Goal: Communication & Community: Answer question/provide support

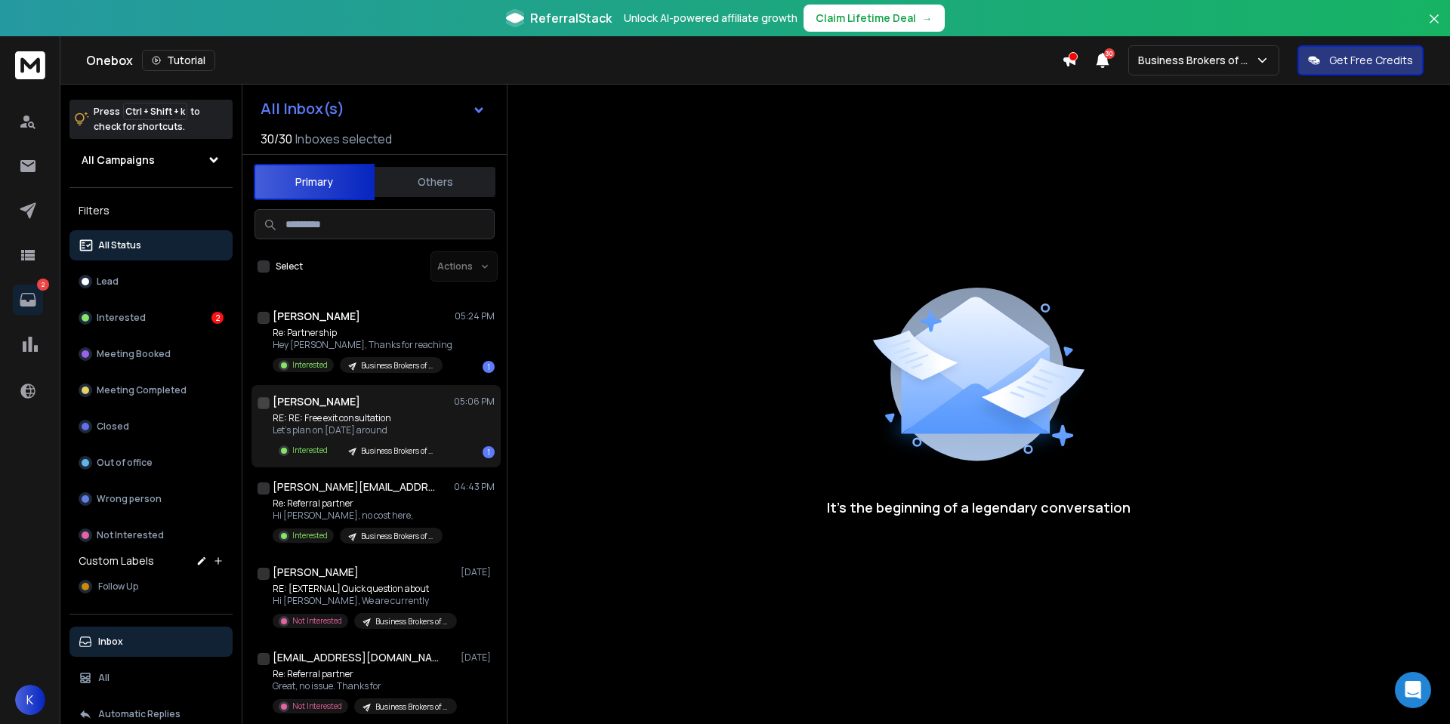
click at [369, 421] on p "RE: RE: Free exit consultation" at bounding box center [358, 418] width 170 height 12
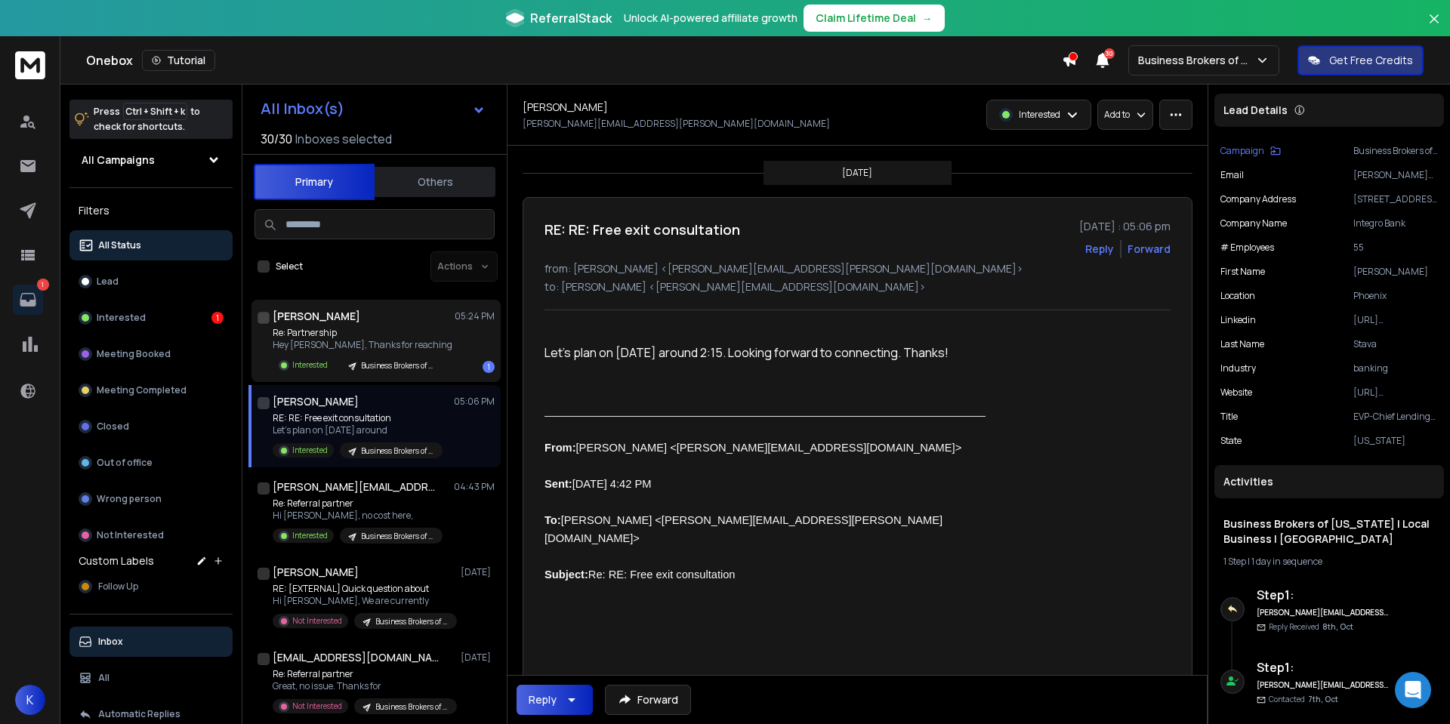
click at [307, 332] on p "Re: Partnership" at bounding box center [363, 333] width 180 height 12
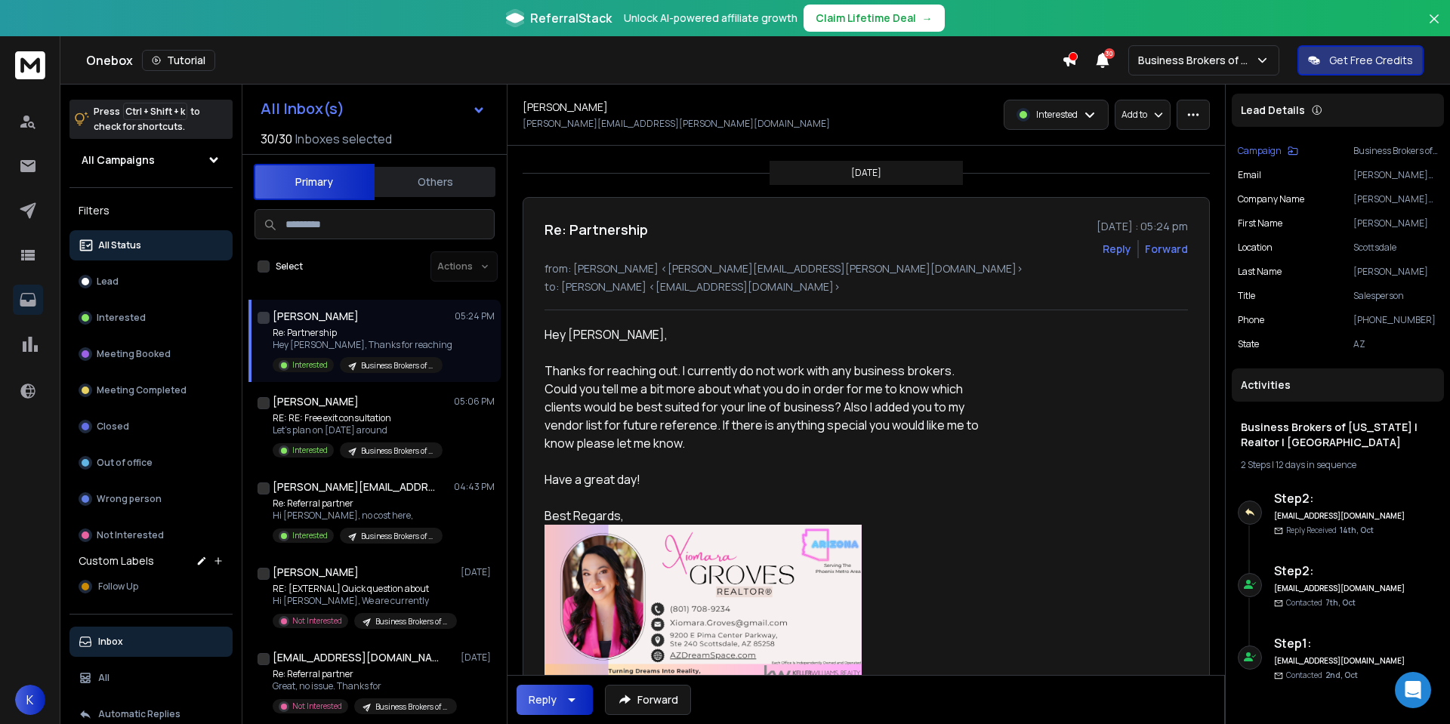
click at [1132, 250] on button "Reply" at bounding box center [1117, 249] width 29 height 15
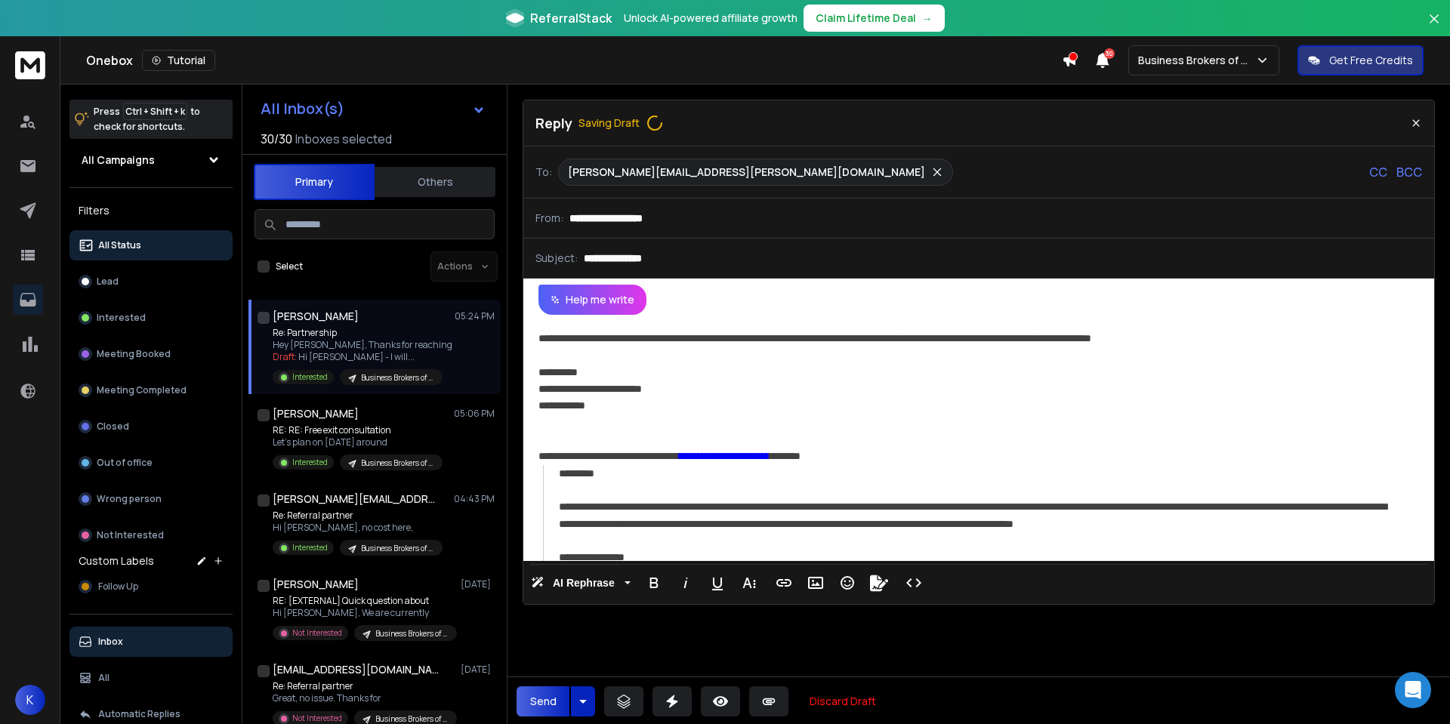
click at [775, 444] on div at bounding box center [977, 439] width 876 height 17
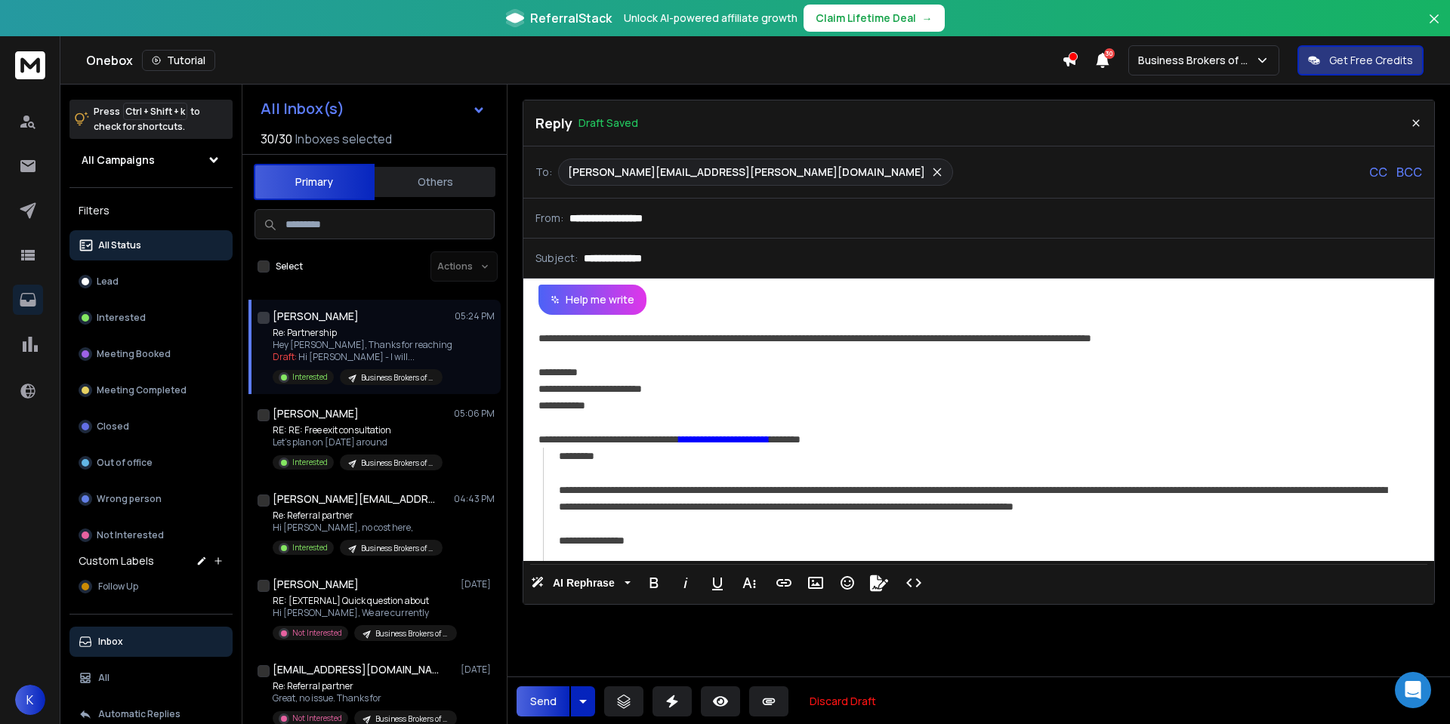
click at [692, 339] on div "**********" at bounding box center [971, 338] width 865 height 17
click at [534, 705] on button "Send" at bounding box center [543, 702] width 53 height 30
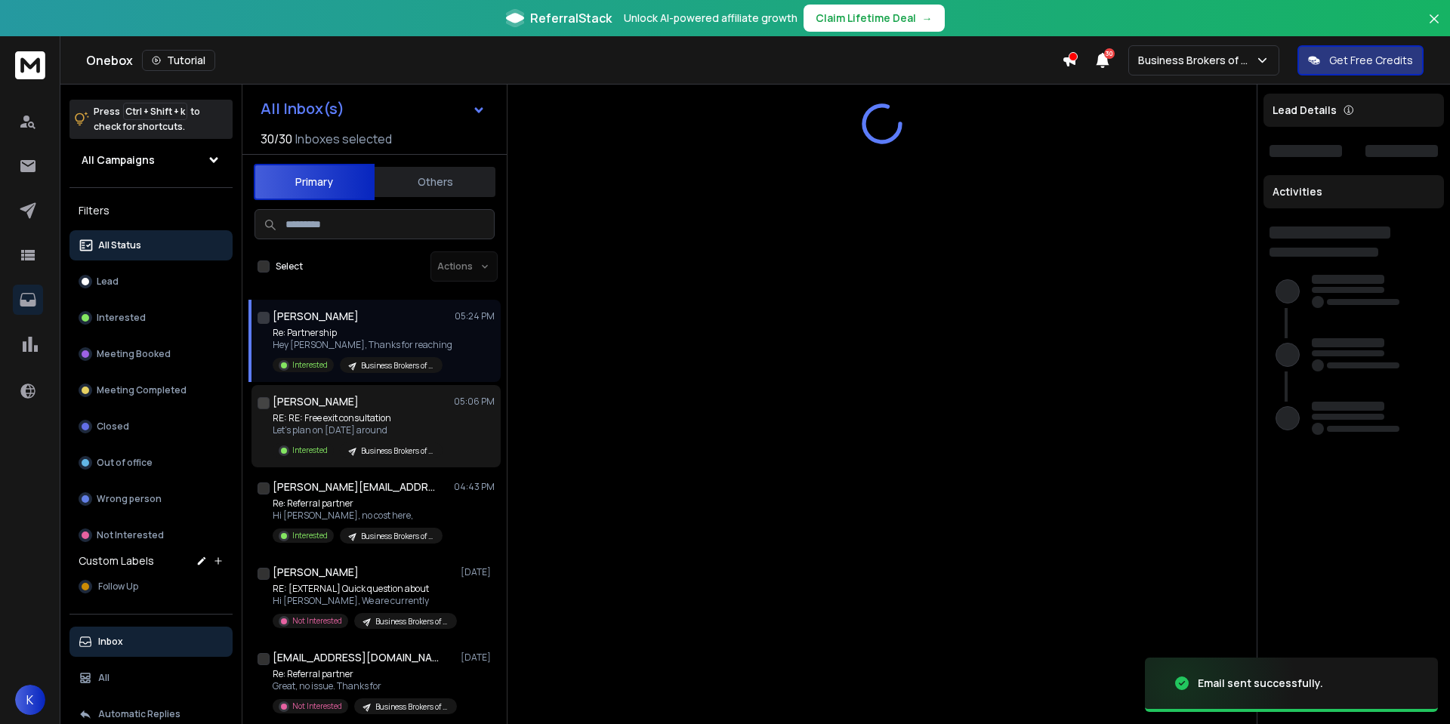
click at [377, 427] on p "Let's plan on tomorrow around" at bounding box center [358, 431] width 170 height 12
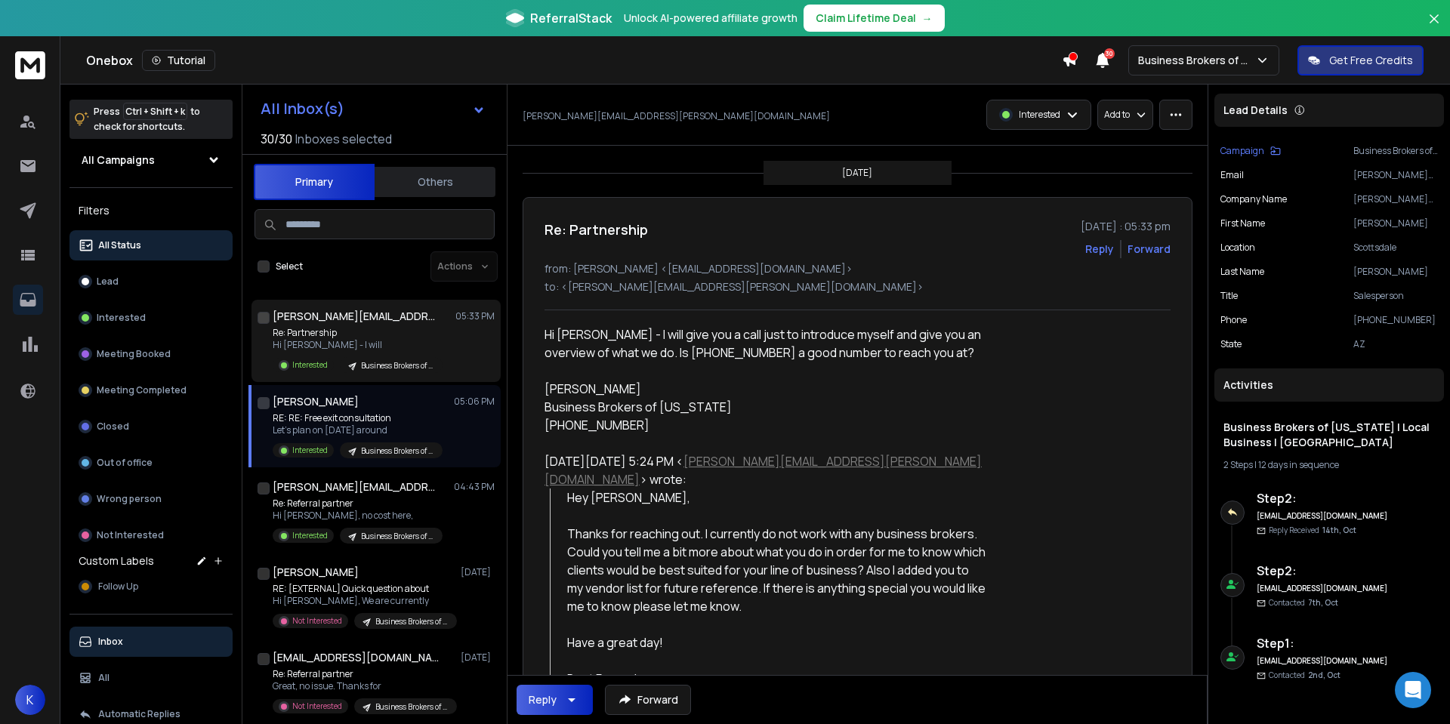
click at [311, 327] on p "Re: Partnership" at bounding box center [358, 333] width 170 height 12
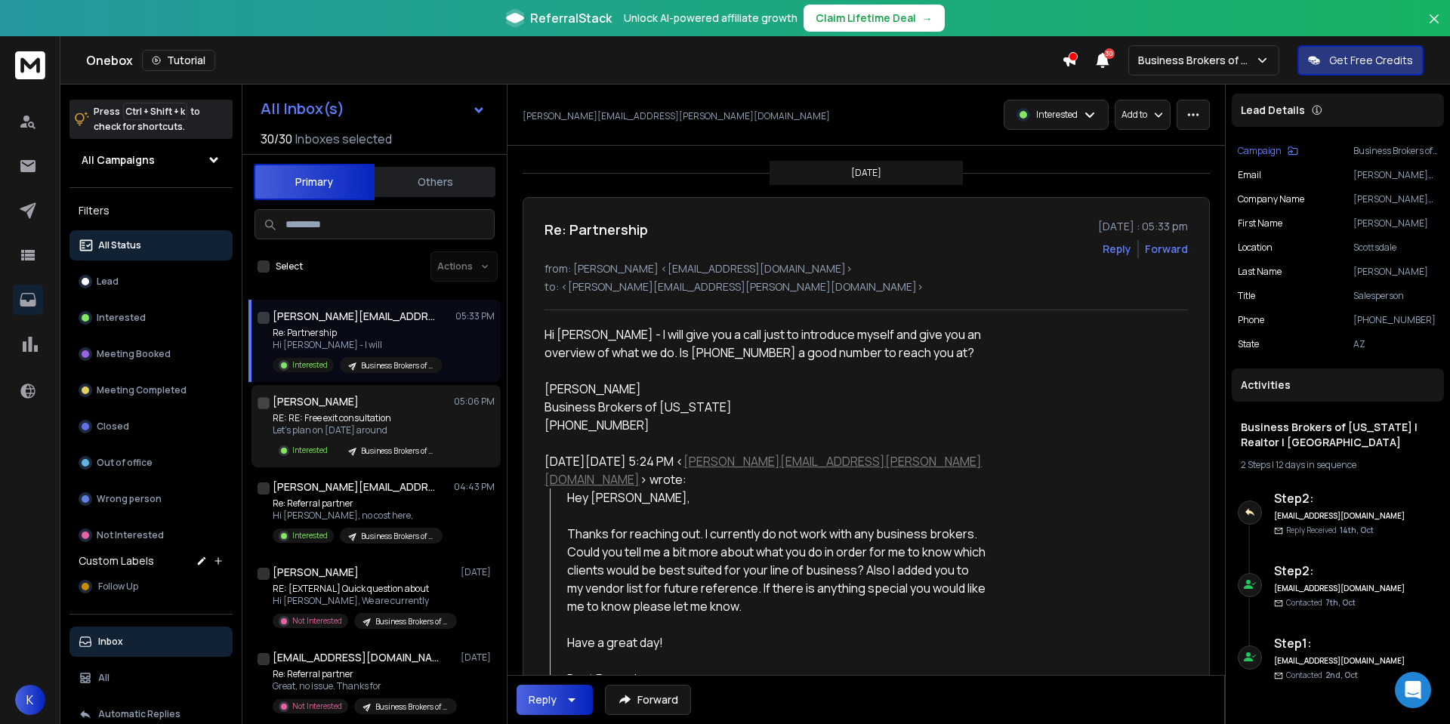
click at [344, 428] on p "Let's plan on tomorrow around" at bounding box center [358, 431] width 170 height 12
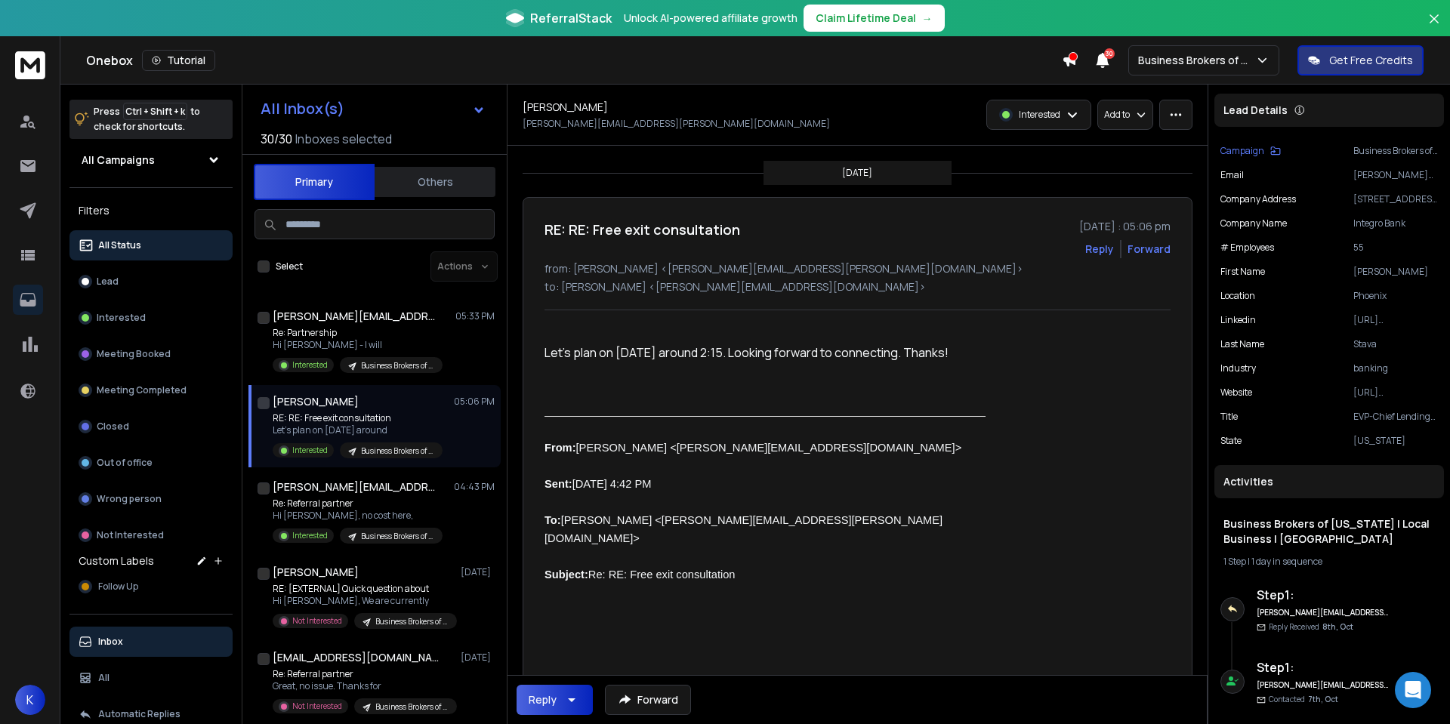
click at [1147, 257] on div "Reply Forward" at bounding box center [1124, 249] width 91 height 18
click at [1148, 258] on div "Reply Forward" at bounding box center [1124, 249] width 91 height 18
click at [1114, 246] on button "Reply" at bounding box center [1099, 249] width 29 height 15
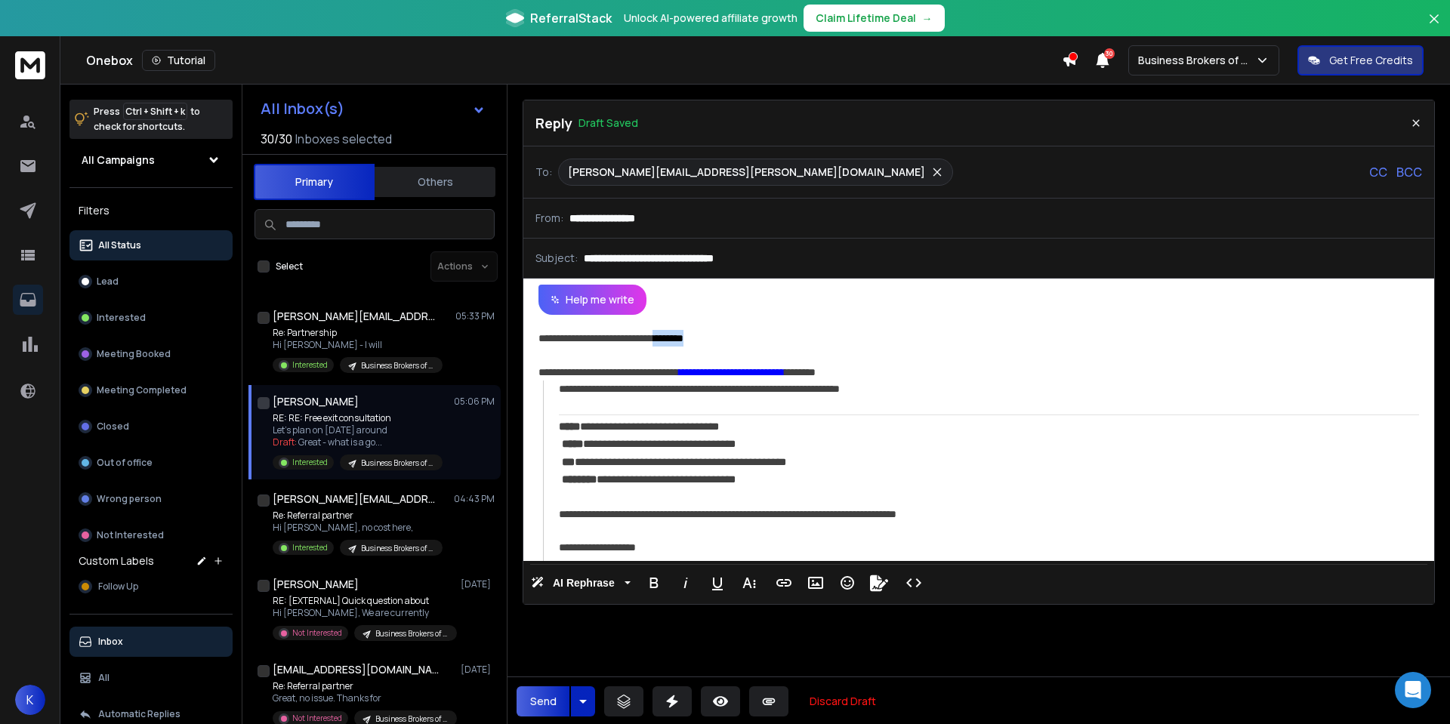
drag, startPoint x: 753, startPoint y: 335, endPoint x: 685, endPoint y: 337, distance: 68.0
click at [685, 337] on div "**********" at bounding box center [971, 338] width 865 height 17
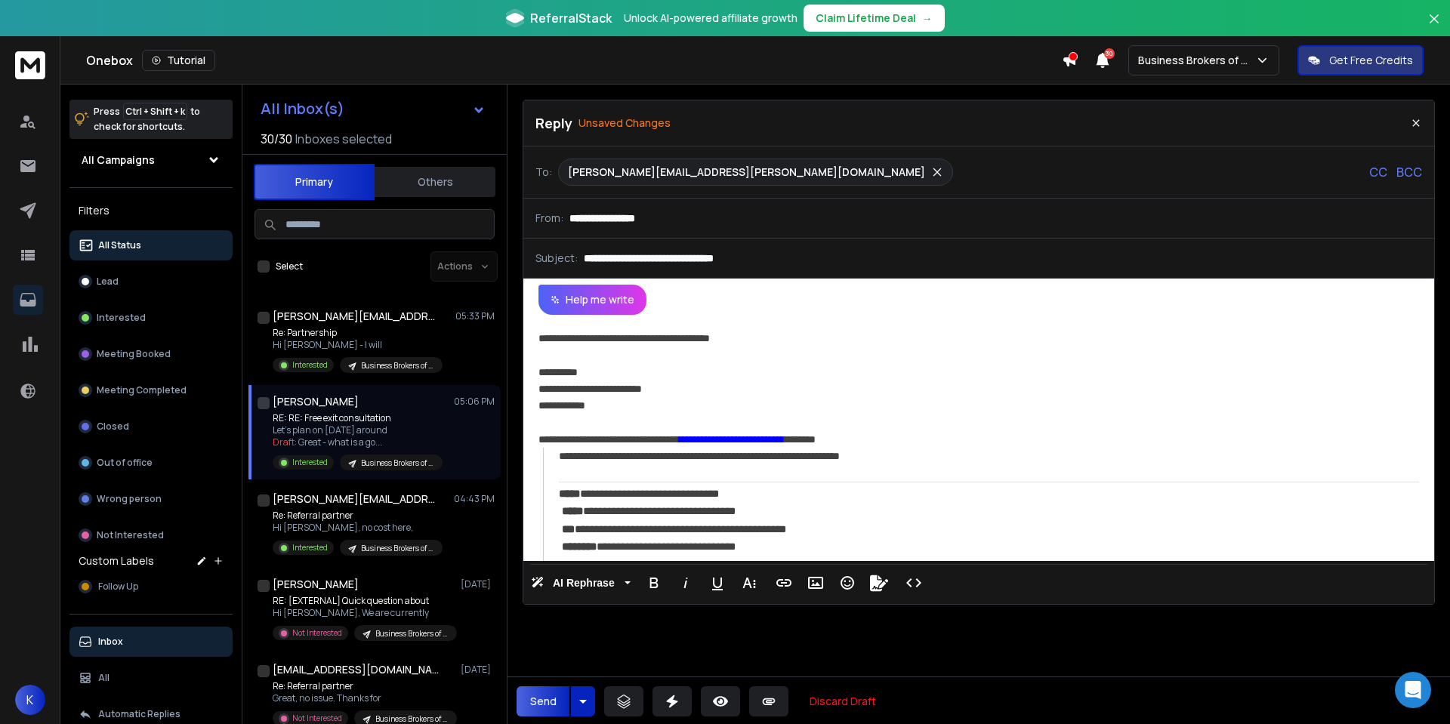
click at [545, 708] on button "Send" at bounding box center [543, 702] width 53 height 30
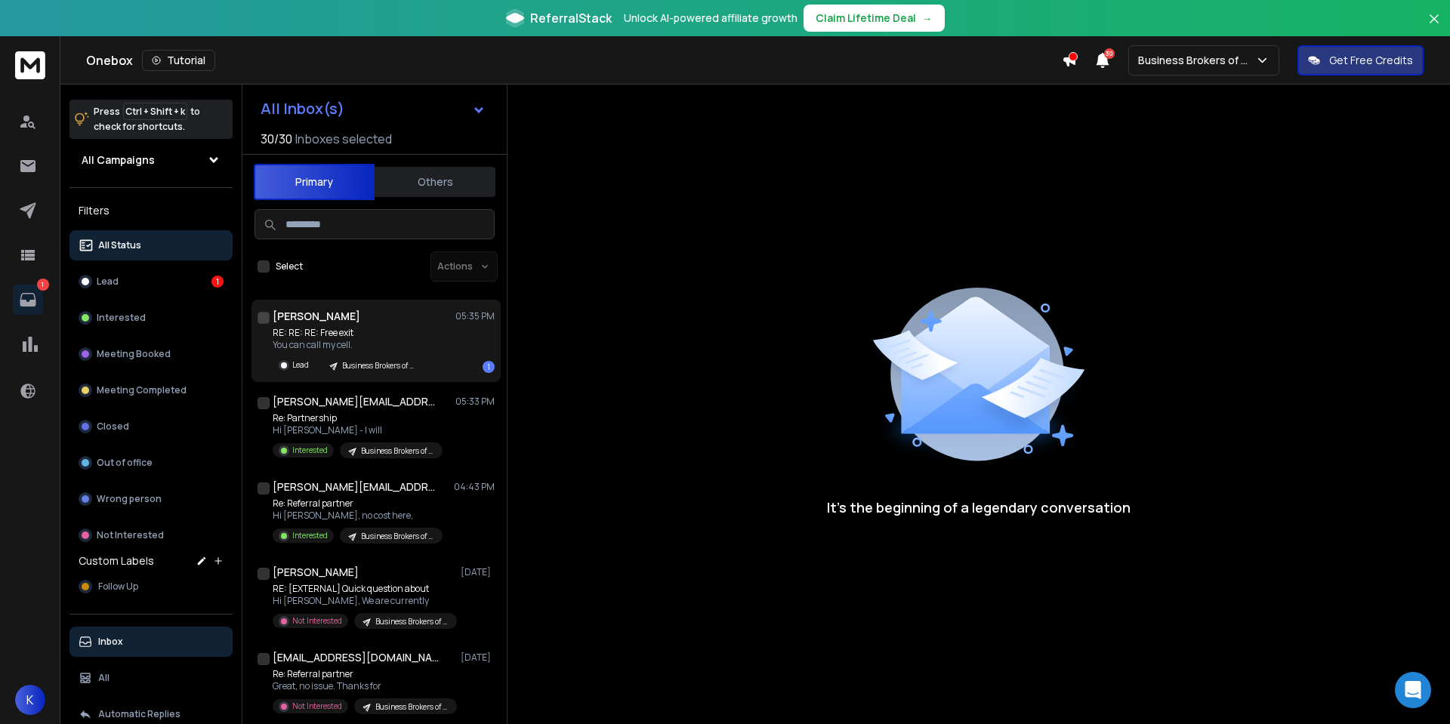
click at [446, 331] on div "RE: RE: RE: Free exit You can call my cell. Lead Business Brokers of [US_STATE]…" at bounding box center [384, 350] width 222 height 46
